Goal: Task Accomplishment & Management: Use online tool/utility

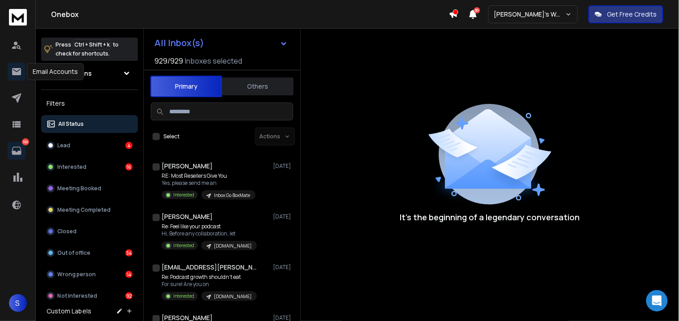
click at [11, 70] on icon at bounding box center [16, 71] width 11 height 11
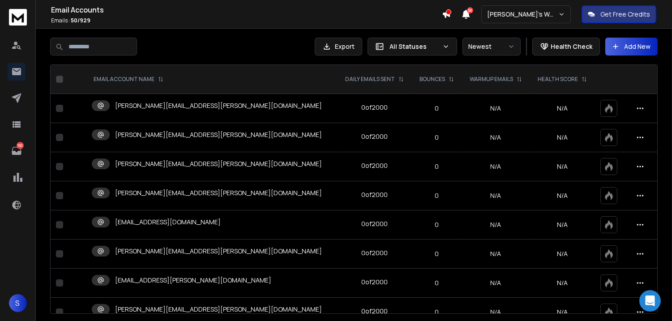
click at [633, 45] on button "Add New" at bounding box center [631, 47] width 52 height 18
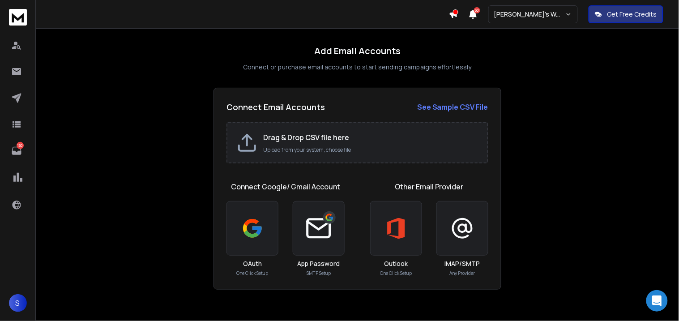
click at [298, 146] on p "Upload from your system, choose file" at bounding box center [370, 149] width 215 height 7
type input "**********"
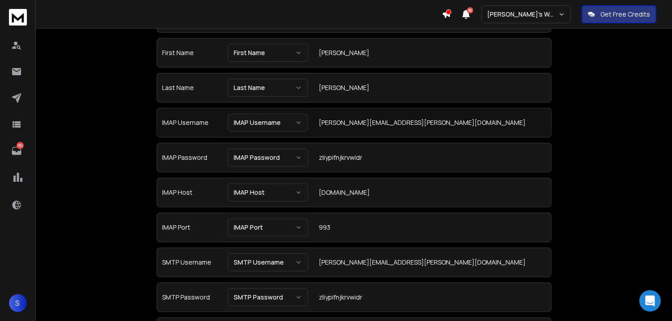
scroll to position [417, 0]
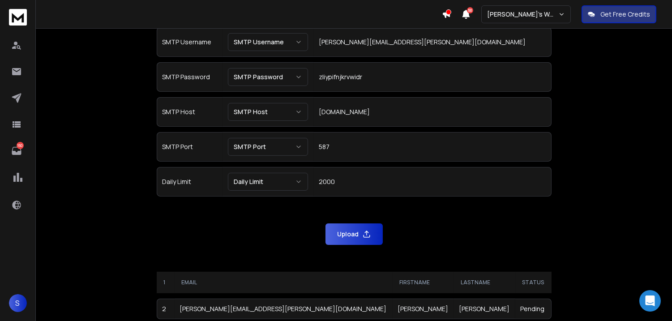
click at [360, 231] on button "Upload" at bounding box center [353, 233] width 57 height 21
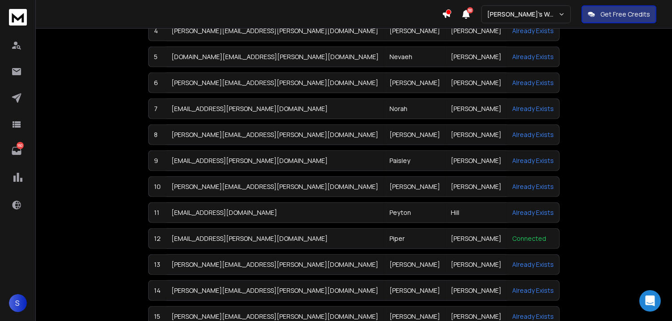
scroll to position [838, 0]
